Goal: Task Accomplishment & Management: Manage account settings

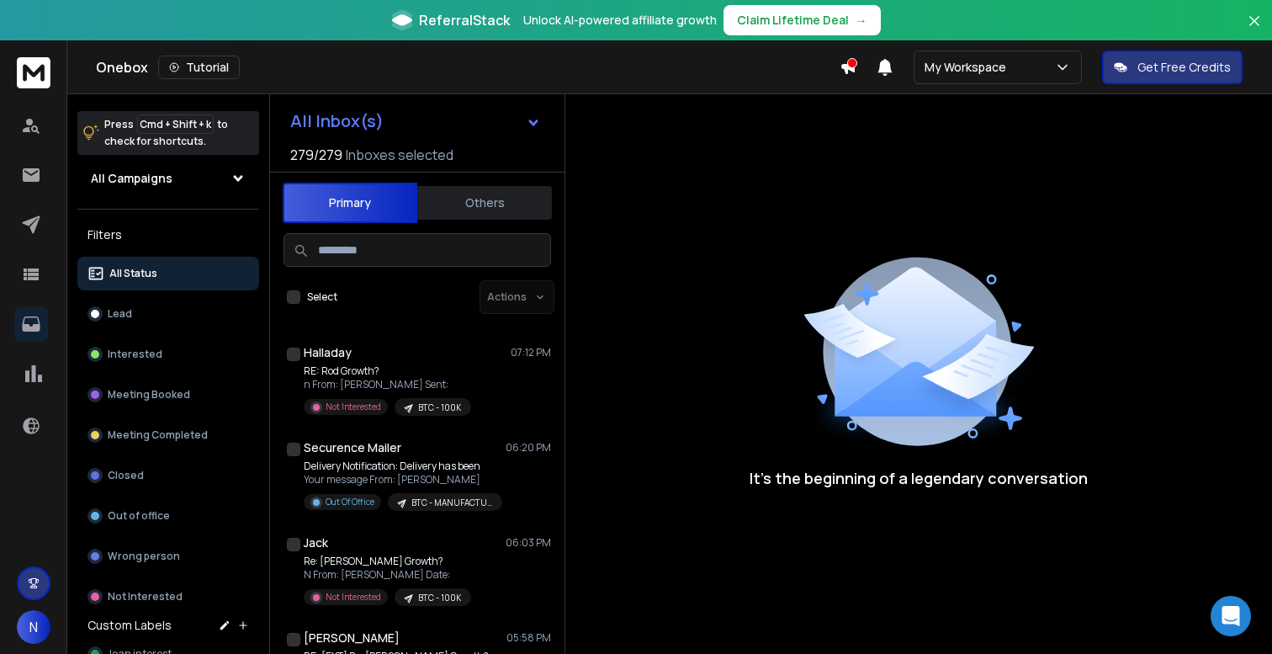
click at [390, 206] on button "Primary" at bounding box center [350, 203] width 135 height 40
drag, startPoint x: 0, startPoint y: 0, endPoint x: 507, endPoint y: 211, distance: 548.8
click at [507, 211] on div "Primary Others" at bounding box center [417, 203] width 269 height 34
click at [453, 213] on button "Others" at bounding box center [484, 202] width 135 height 37
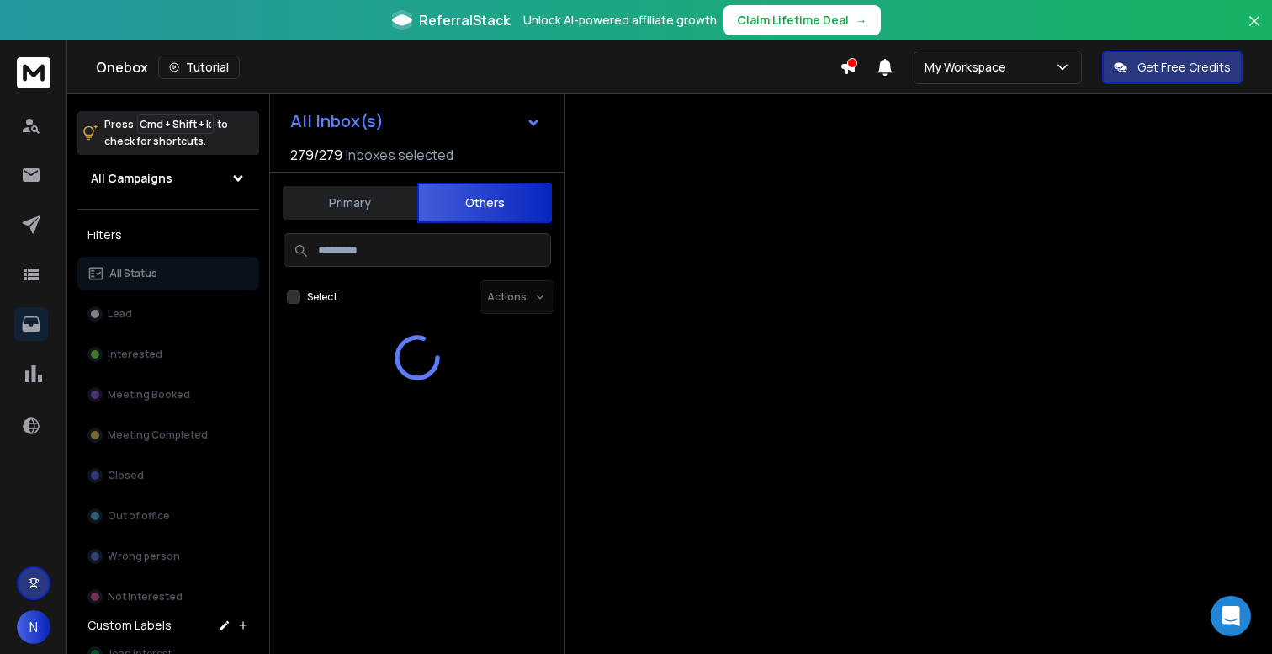
click at [339, 210] on button "Primary" at bounding box center [350, 202] width 135 height 37
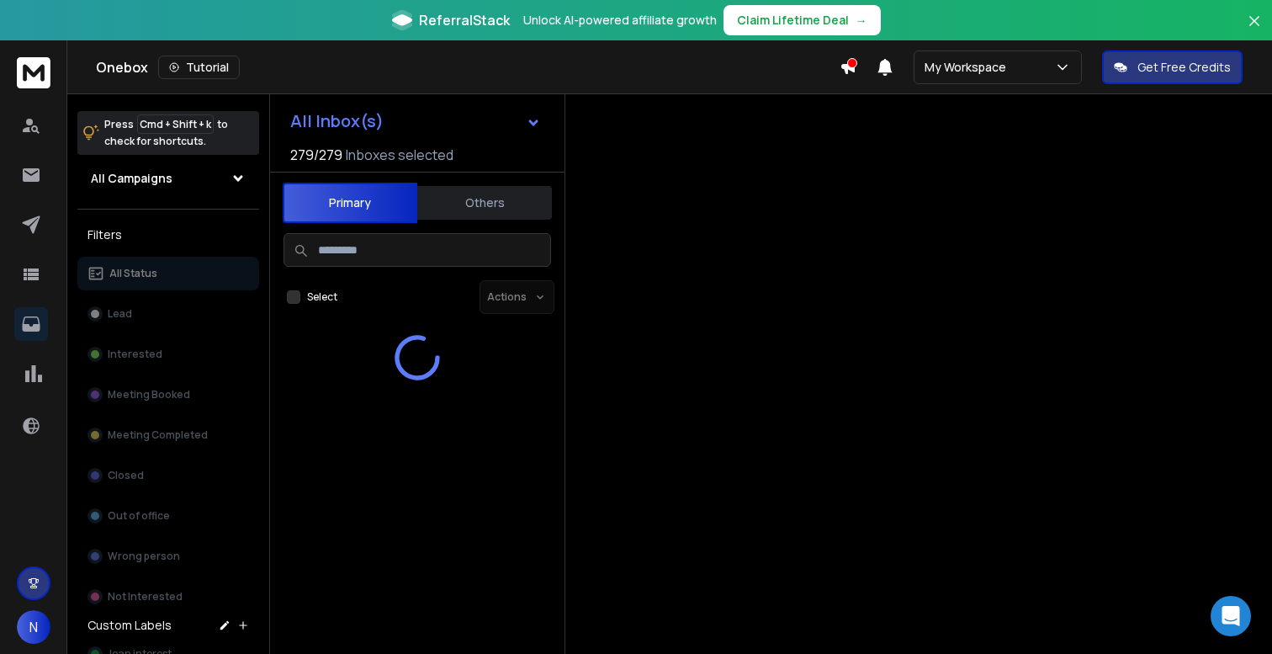
click at [339, 210] on button "Primary" at bounding box center [350, 203] width 135 height 40
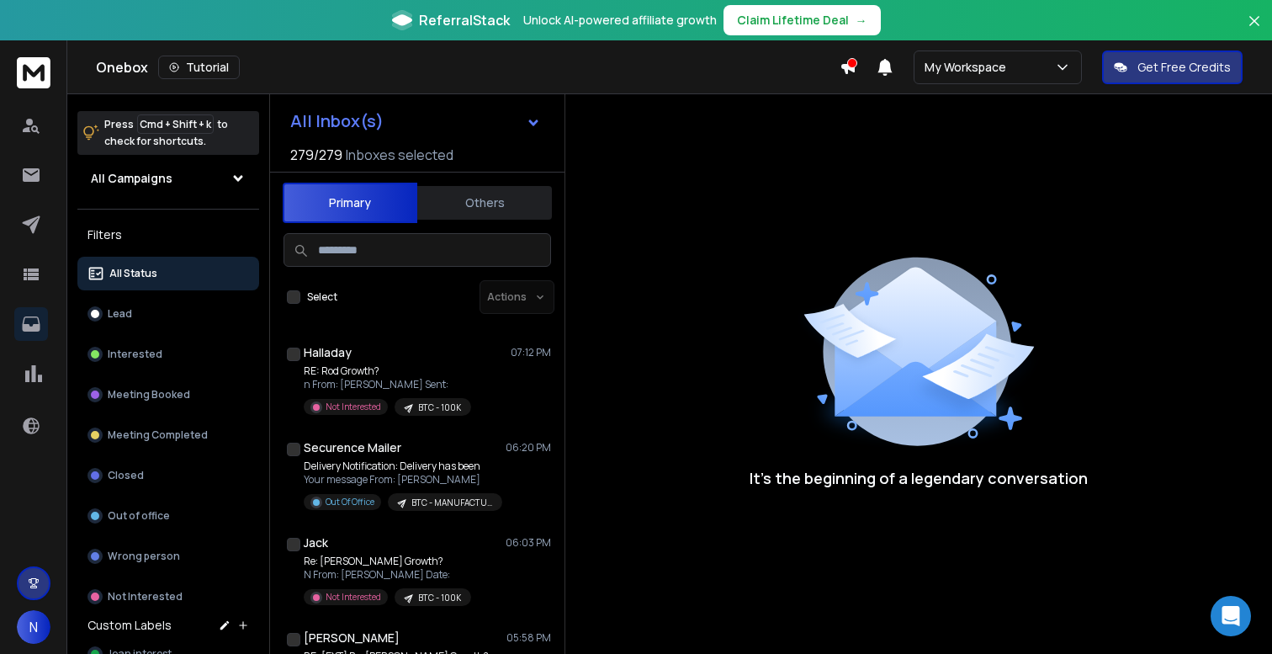
click at [485, 195] on button "Others" at bounding box center [484, 202] width 135 height 37
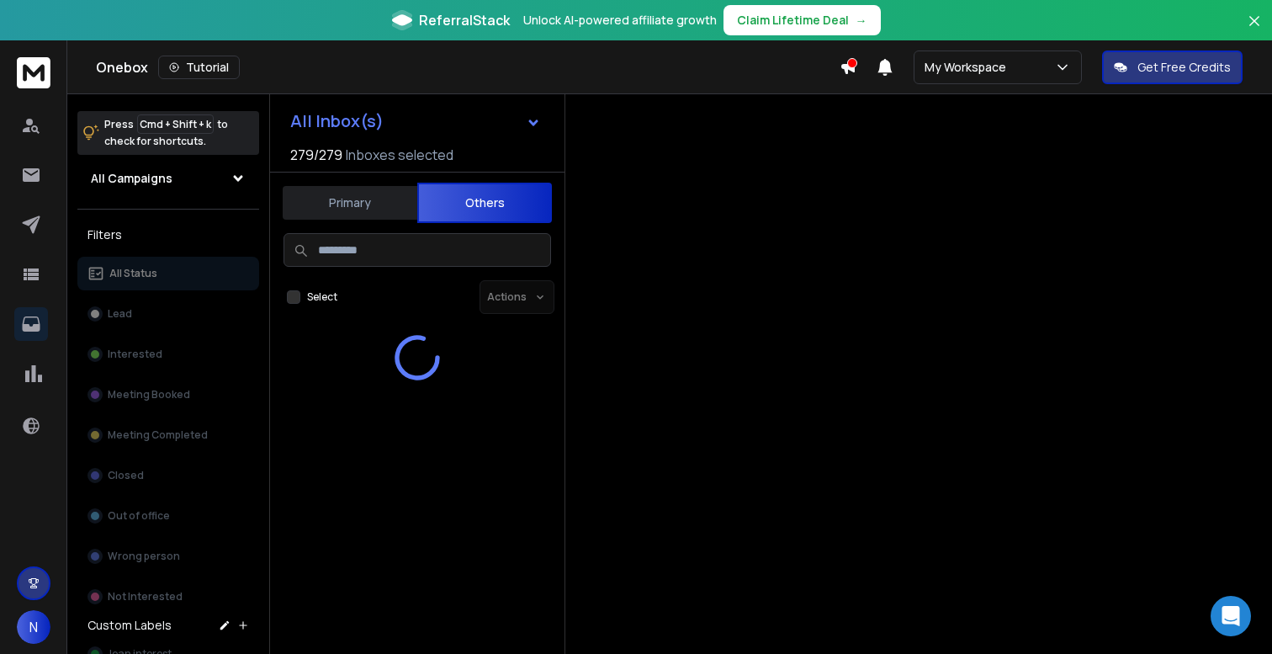
click at [321, 195] on button "Primary" at bounding box center [350, 202] width 135 height 37
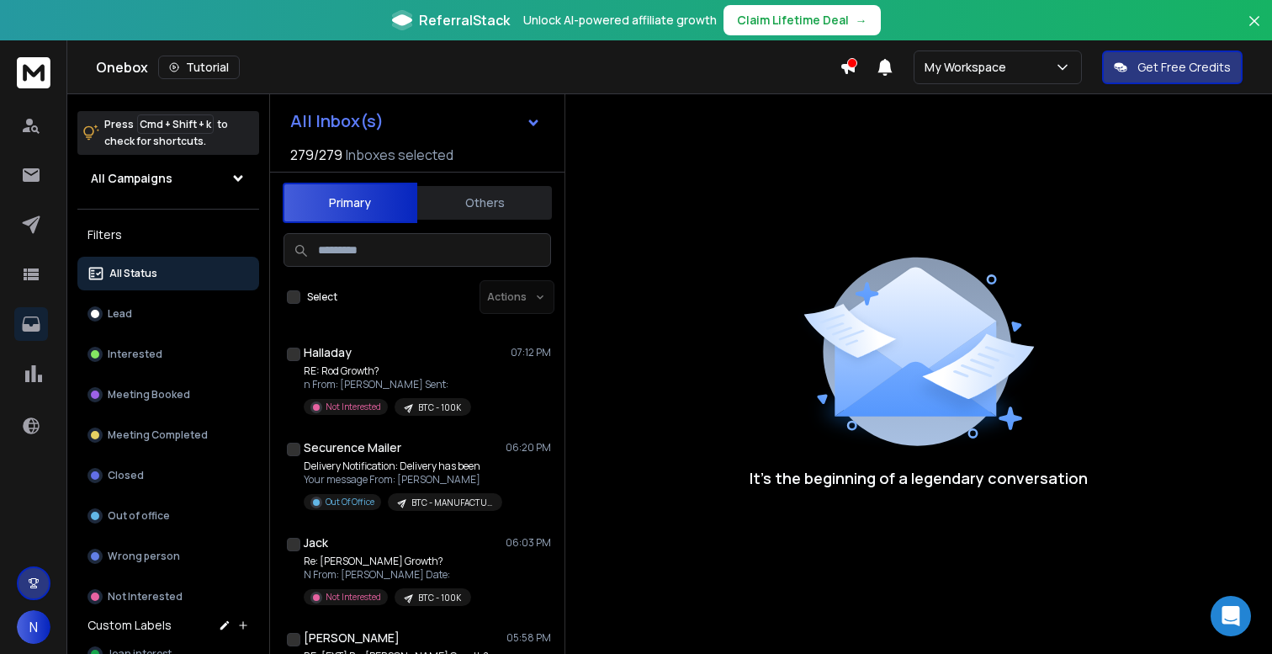
click at [441, 207] on button "Others" at bounding box center [484, 202] width 135 height 37
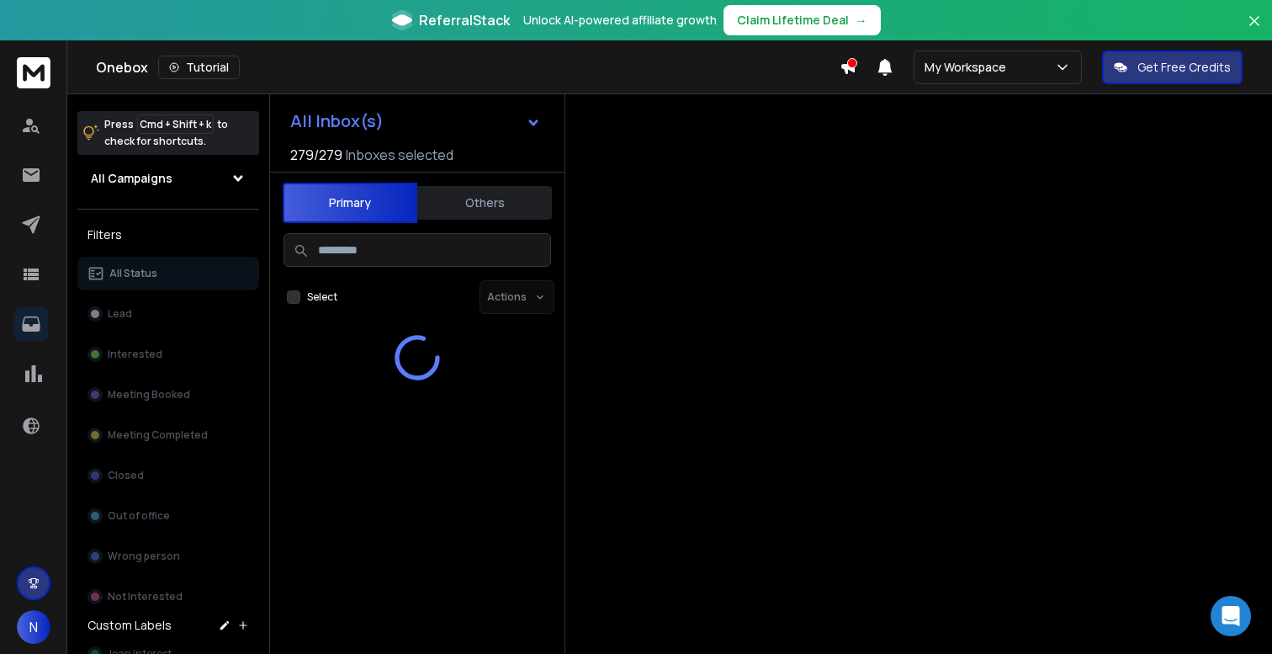
click at [330, 205] on button "Primary" at bounding box center [350, 203] width 135 height 40
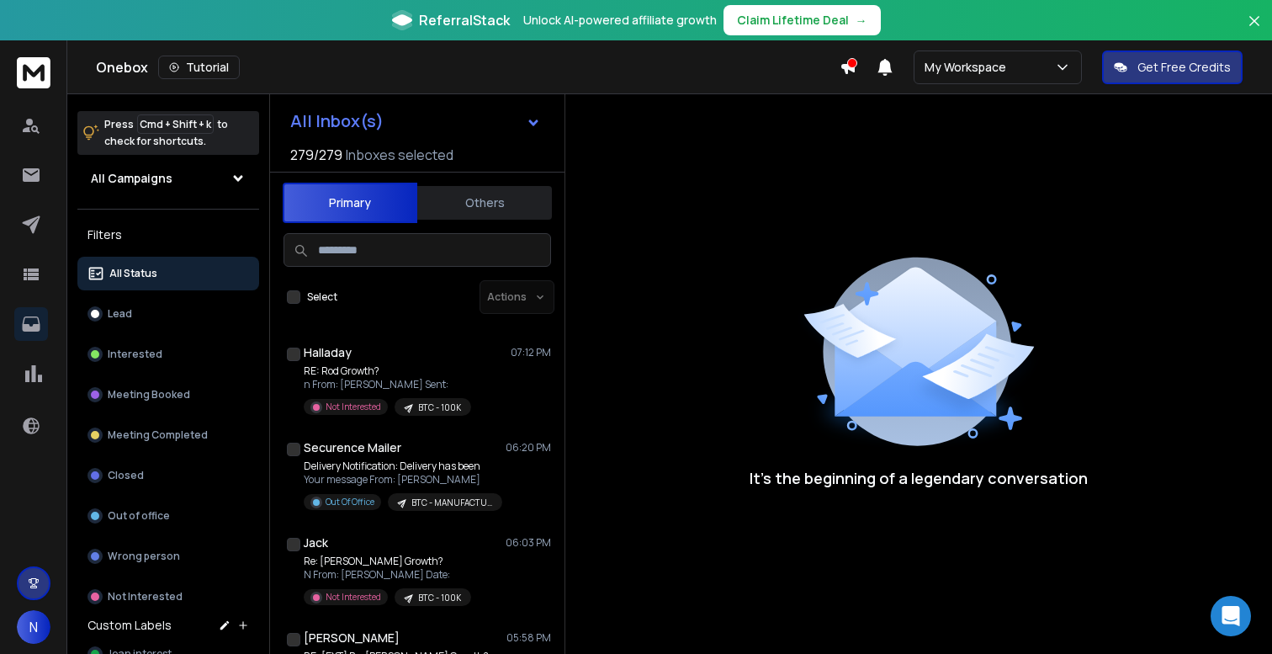
click at [515, 204] on button "Others" at bounding box center [484, 202] width 135 height 37
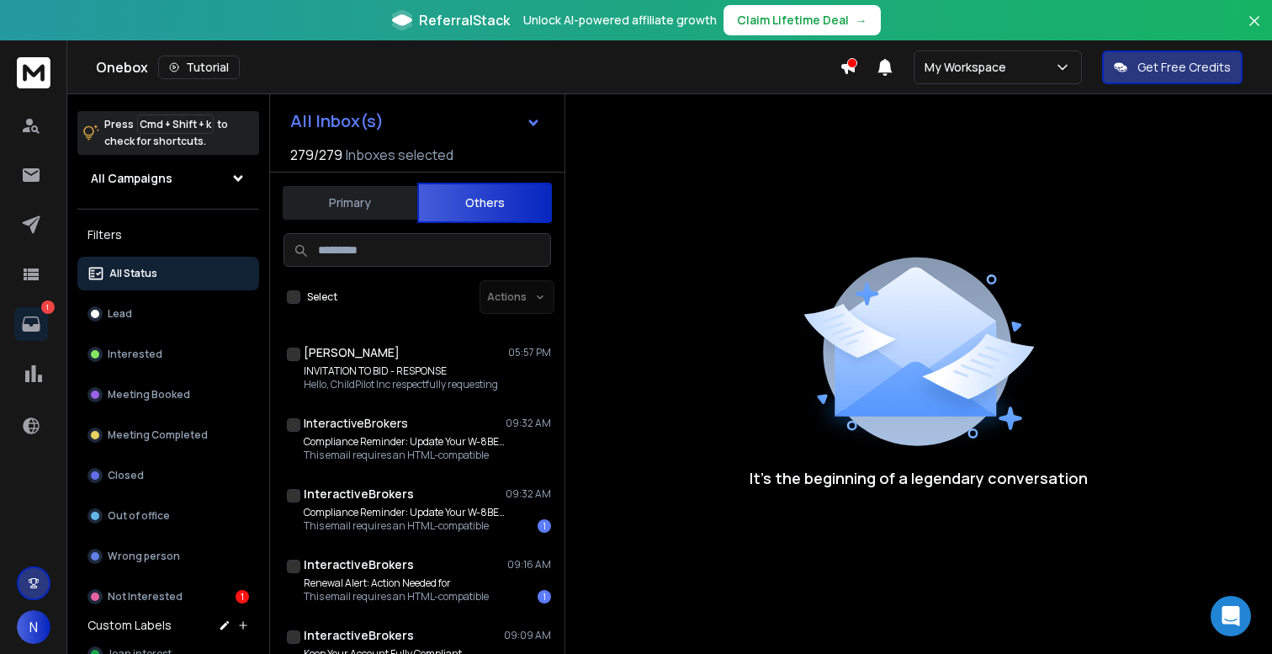
click at [396, 204] on button "Primary" at bounding box center [350, 202] width 135 height 37
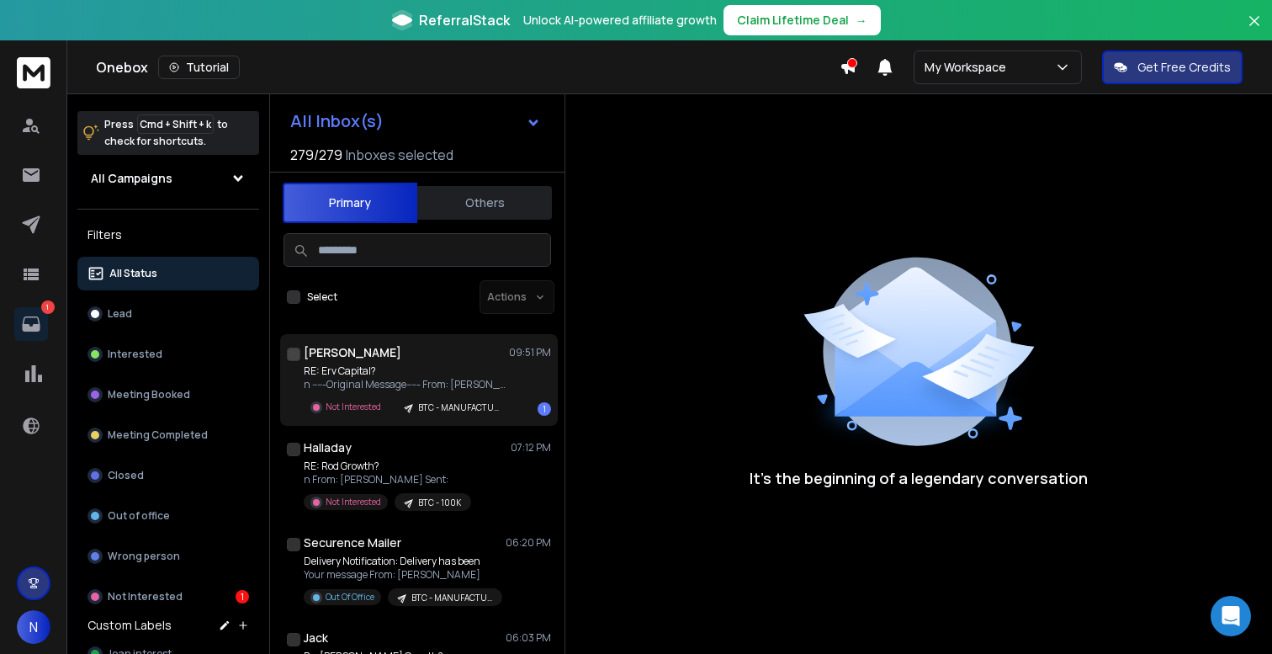
click at [443, 357] on div "[PERSON_NAME] 09:51 PM" at bounding box center [427, 352] width 247 height 17
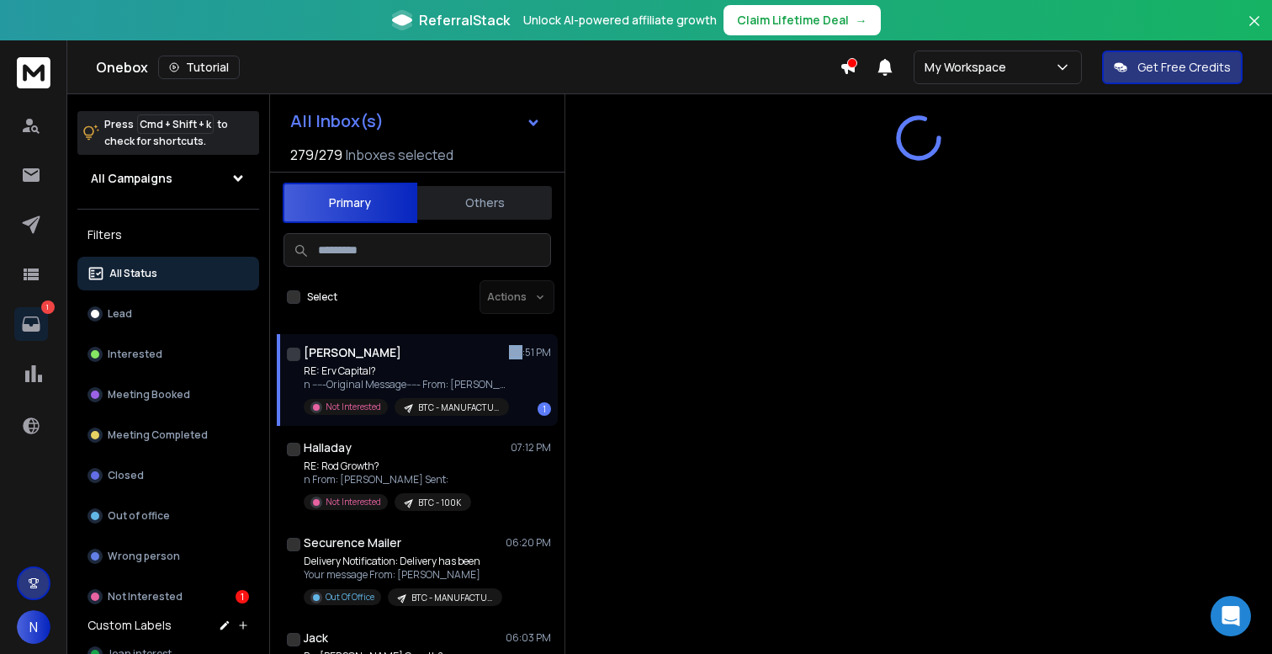
click at [443, 357] on div "[PERSON_NAME] 09:51 PM" at bounding box center [427, 352] width 247 height 17
click at [476, 197] on button "Others" at bounding box center [484, 202] width 135 height 37
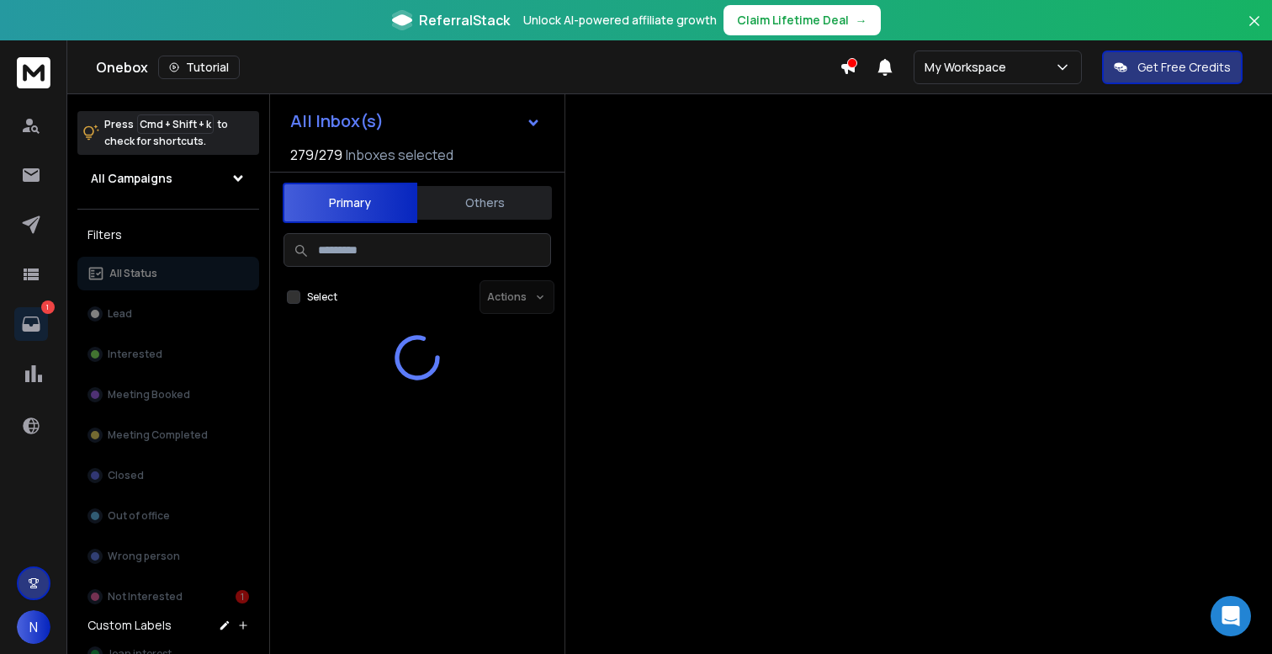
click at [337, 211] on button "Primary" at bounding box center [350, 203] width 135 height 40
